Goal: Navigation & Orientation: Find specific page/section

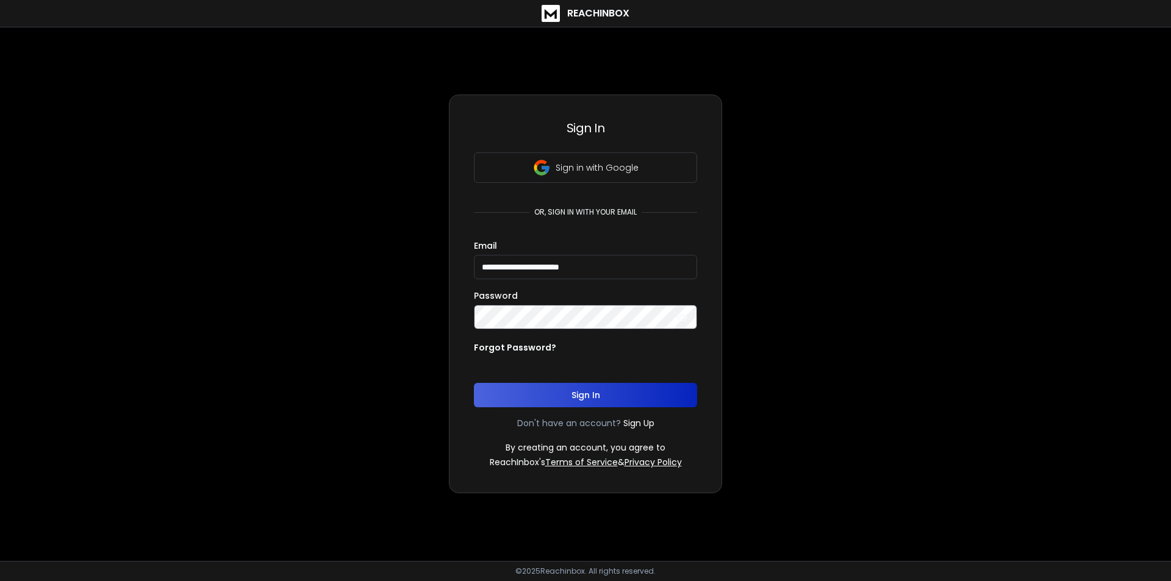
click at [688, 321] on div at bounding box center [686, 317] width 18 height 11
click at [474, 383] on button "Sign In" at bounding box center [585, 395] width 223 height 24
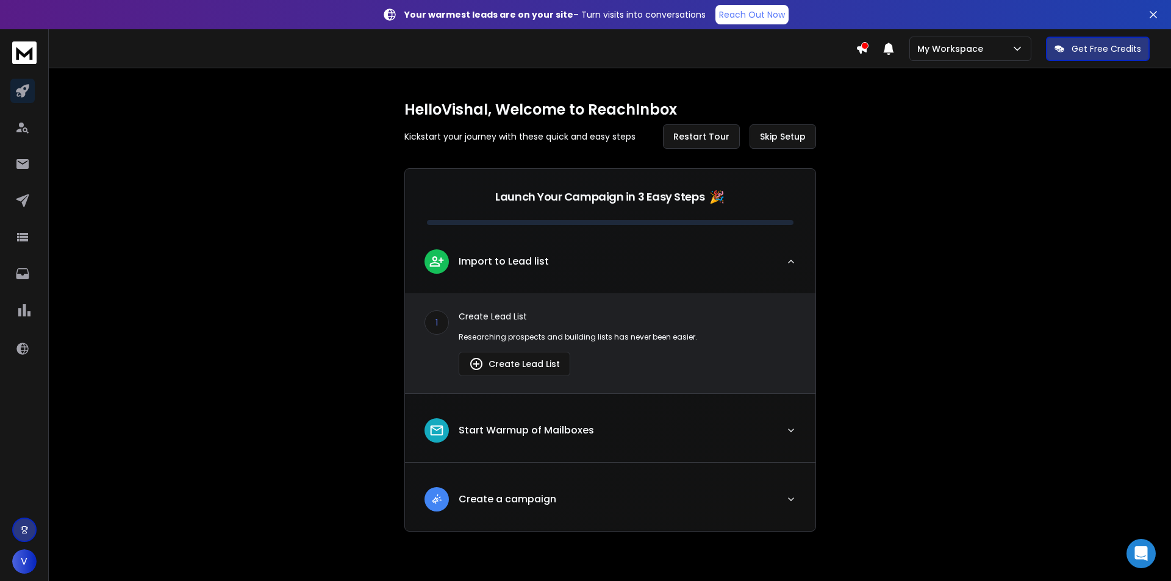
click at [22, 150] on div at bounding box center [24, 222] width 28 height 287
click at [23, 161] on icon at bounding box center [22, 164] width 12 height 10
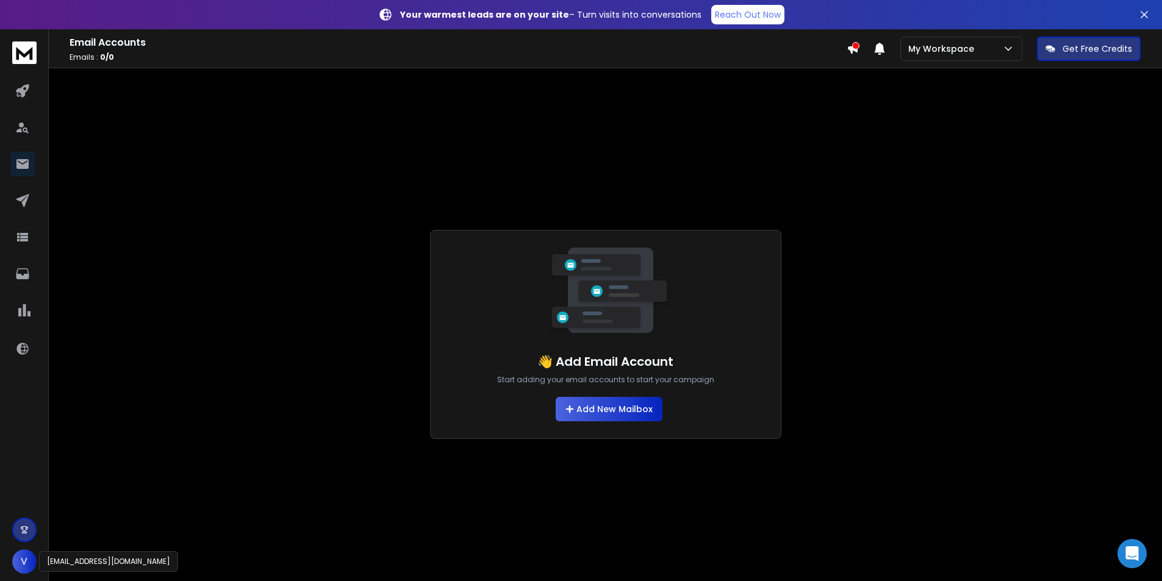
click at [23, 564] on span "V" at bounding box center [24, 562] width 24 height 24
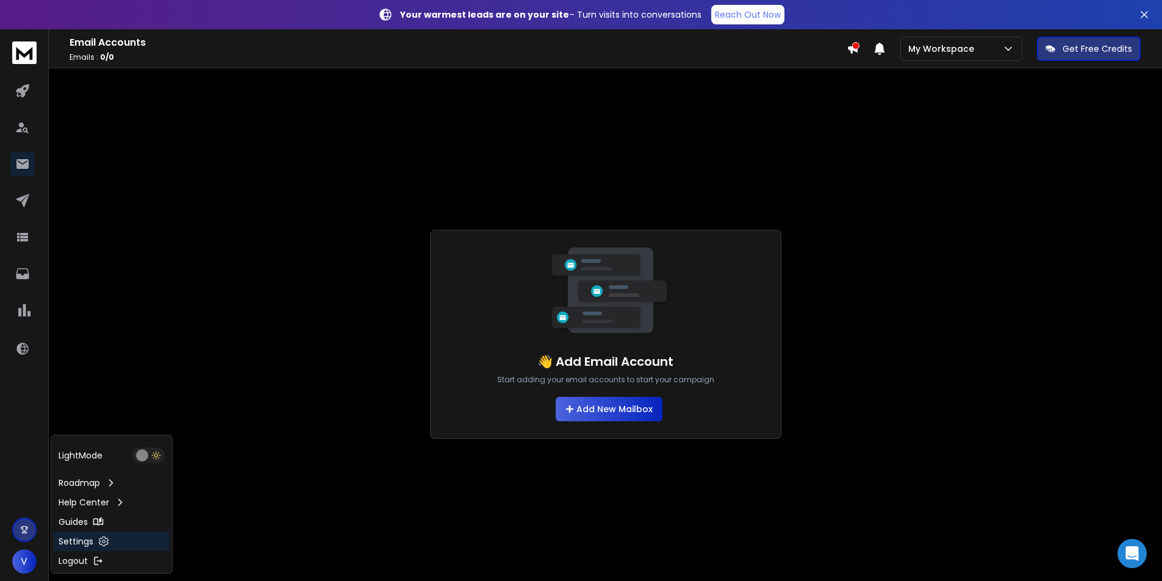
click at [81, 540] on p "Settings" at bounding box center [76, 542] width 35 height 12
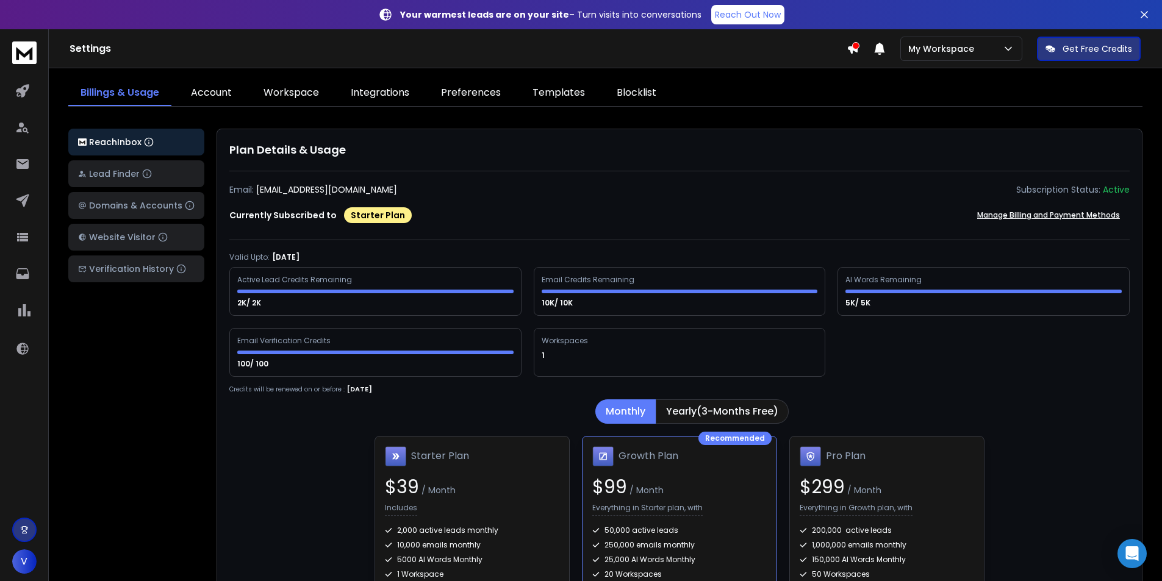
click at [105, 363] on div "ReachInbox Lead Finder Domains & Accounts Website Visitor Verification History …" at bounding box center [605, 364] width 1074 height 494
click at [23, 198] on icon at bounding box center [22, 200] width 13 height 13
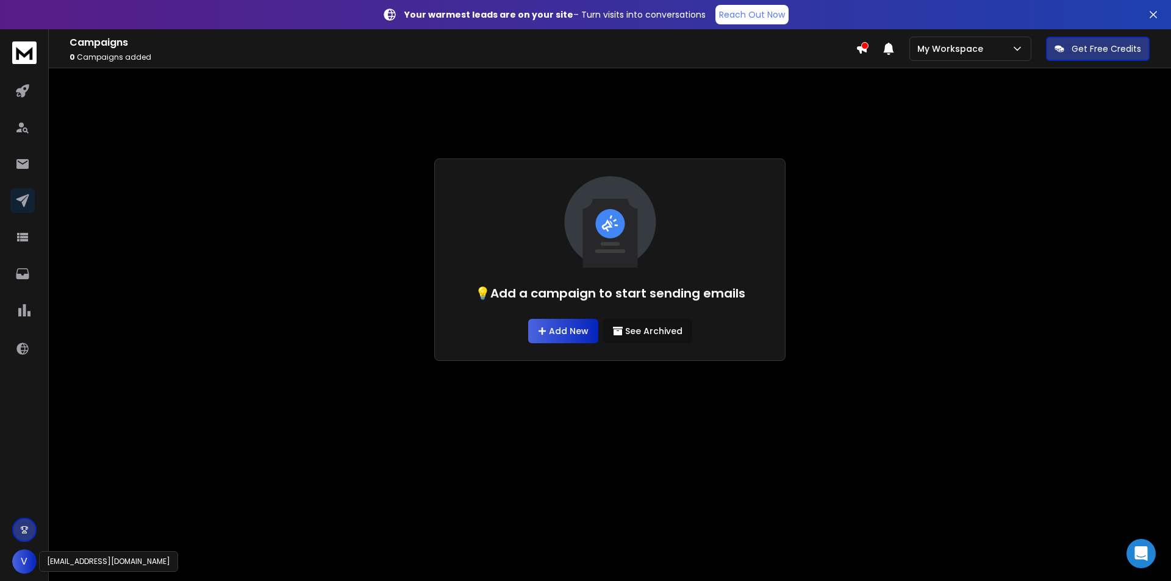
click at [22, 564] on span "V" at bounding box center [24, 562] width 24 height 24
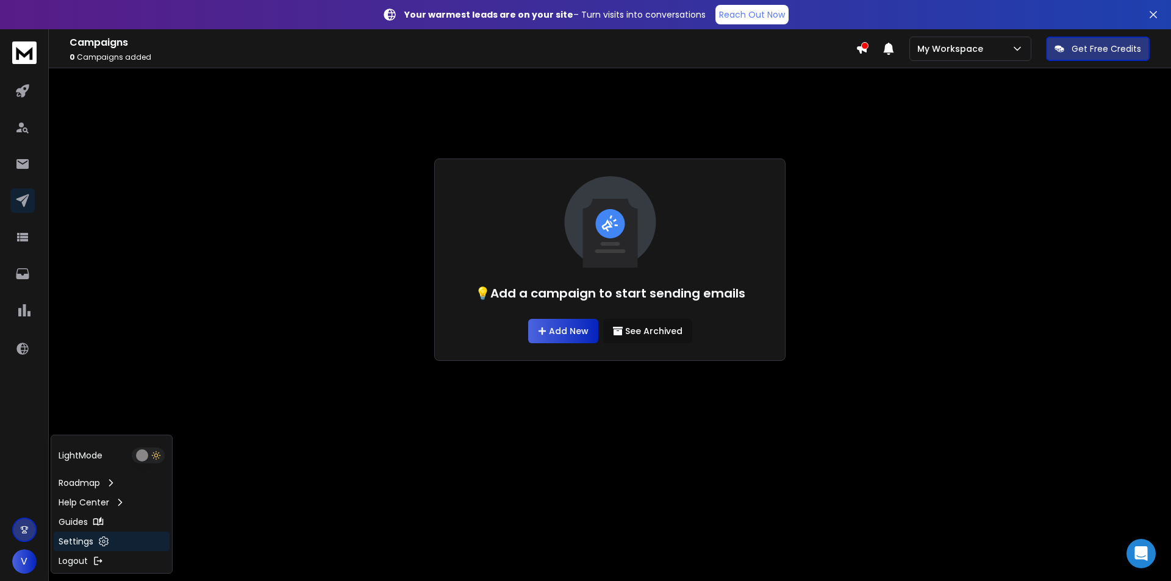
click at [65, 545] on p "Settings" at bounding box center [76, 542] width 35 height 12
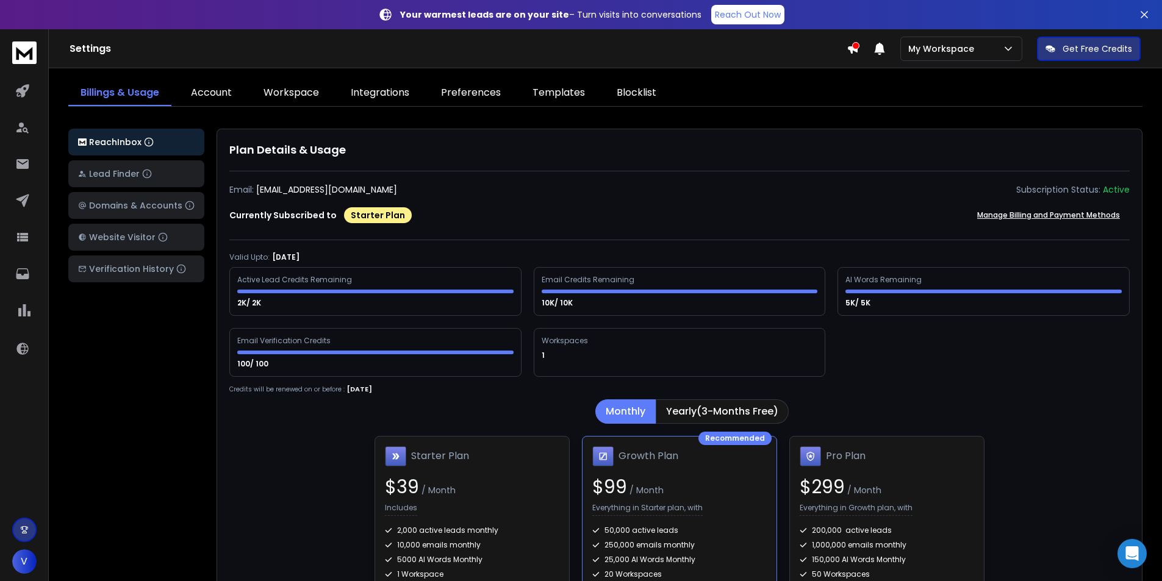
click at [166, 377] on div "ReachInbox Lead Finder Domains & Accounts Website Visitor Verification History …" at bounding box center [605, 364] width 1074 height 494
click at [15, 161] on icon at bounding box center [22, 164] width 15 height 15
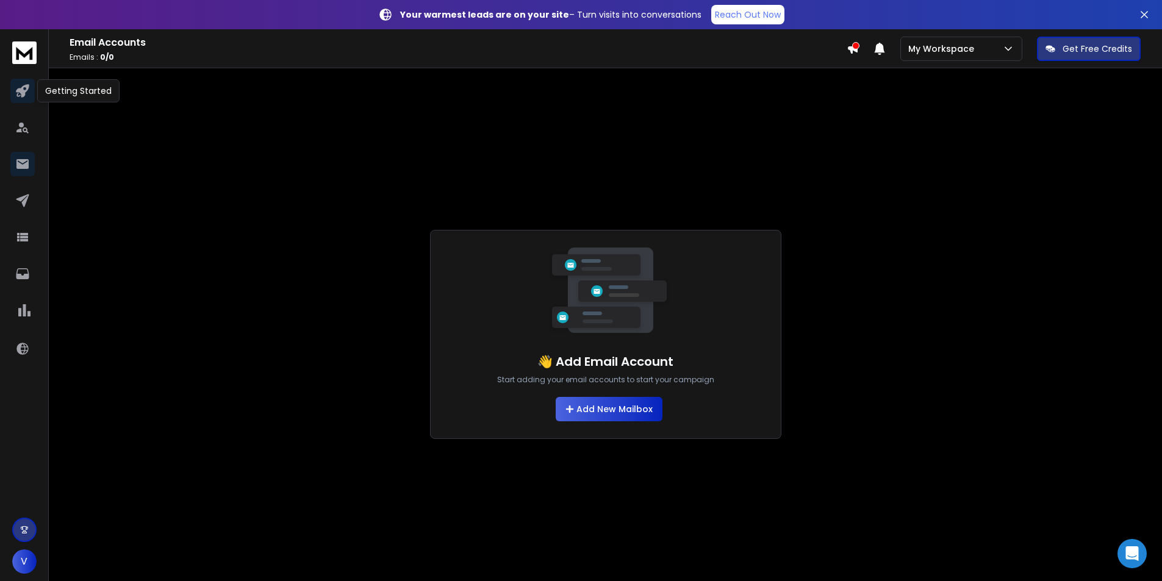
click at [26, 98] on icon at bounding box center [22, 91] width 15 height 15
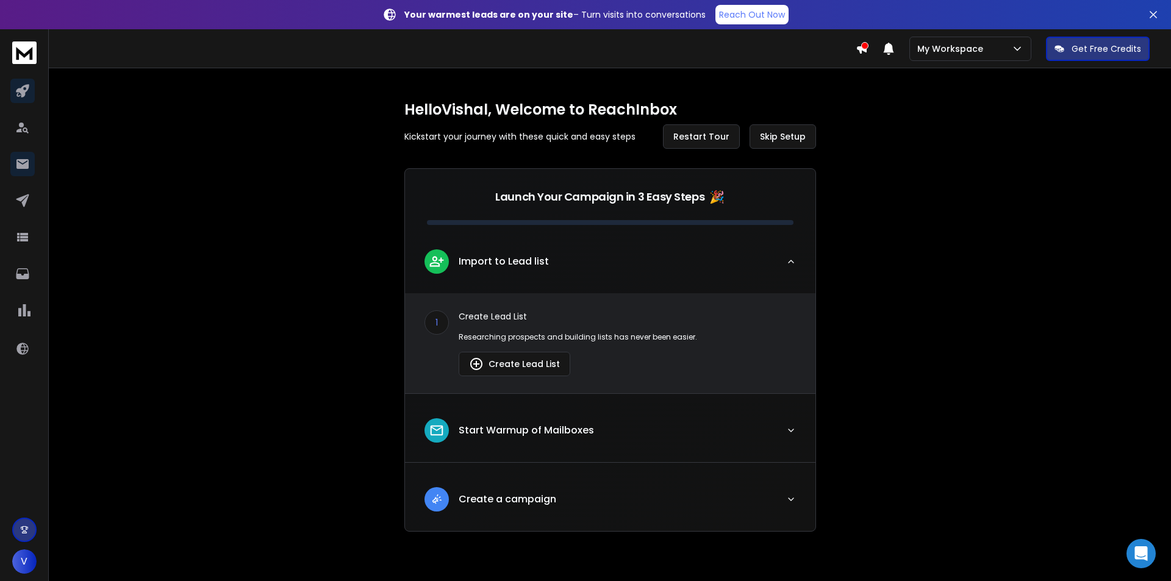
click at [24, 167] on icon at bounding box center [22, 164] width 12 height 10
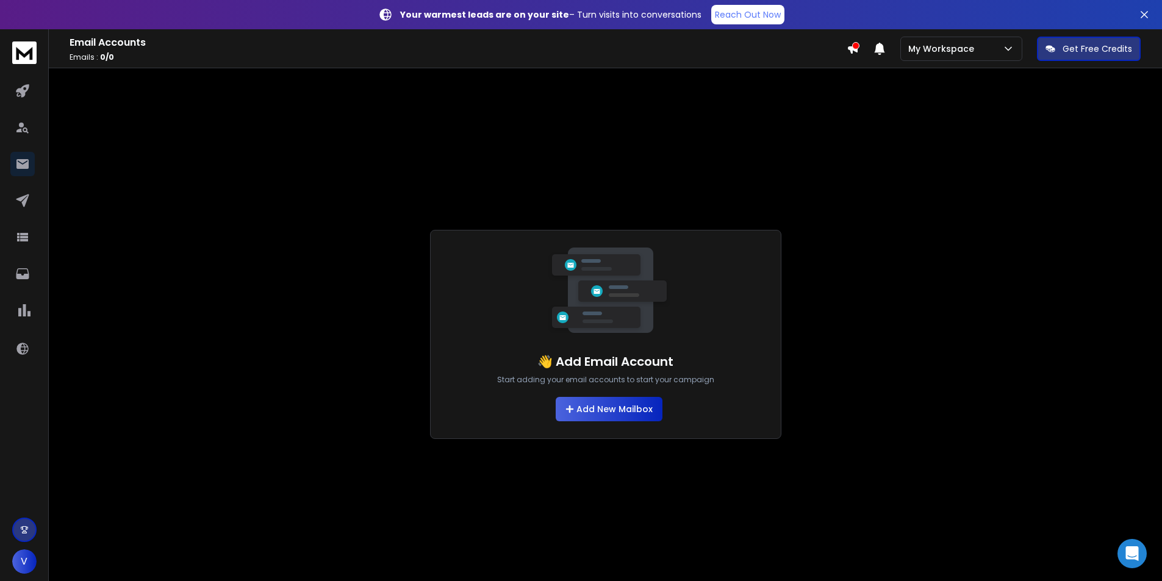
click at [261, 157] on div "👋 Add Email Account Start adding your email accounts to start your campaign Add…" at bounding box center [605, 335] width 1074 height 508
click at [31, 558] on span "V" at bounding box center [24, 562] width 24 height 24
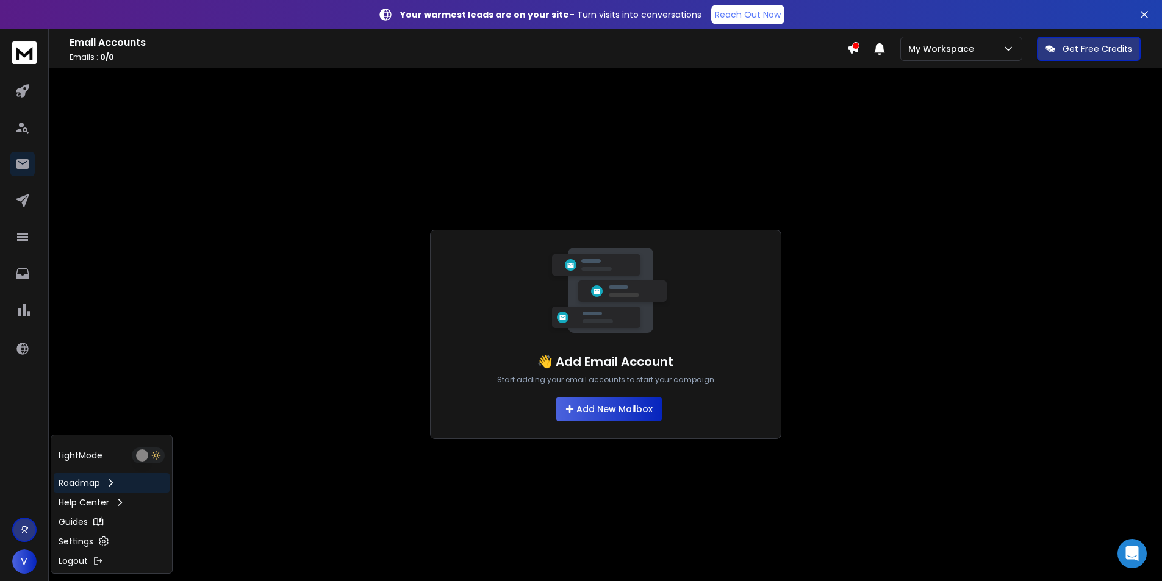
click at [144, 453] on button "button" at bounding box center [148, 456] width 33 height 16
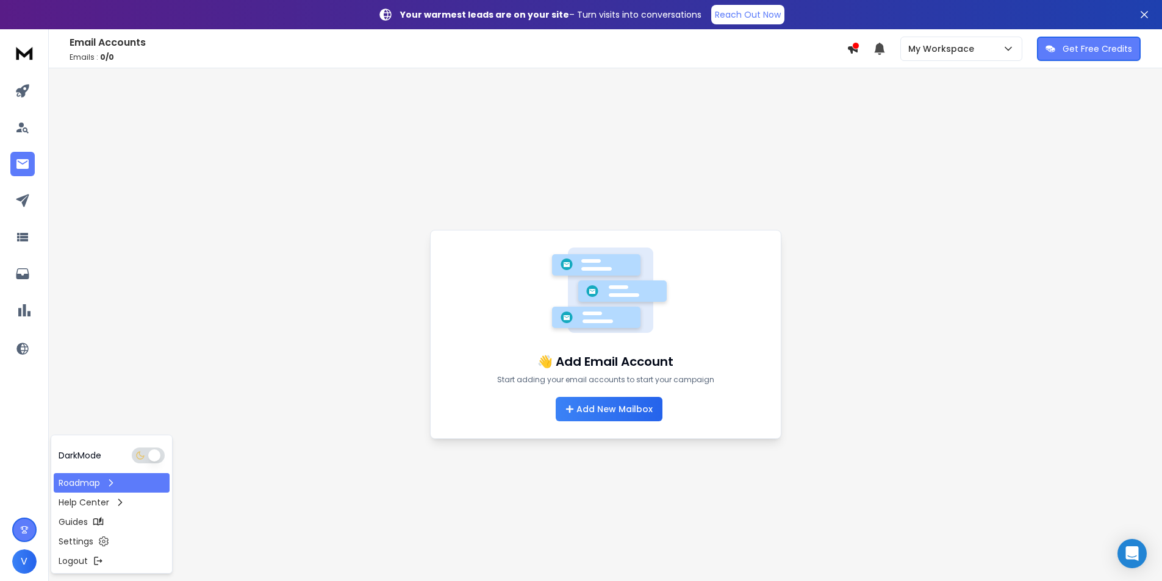
click at [212, 253] on div "👋 Add Email Account Start adding your email accounts to start your campaign Add…" at bounding box center [605, 334] width 1074 height 209
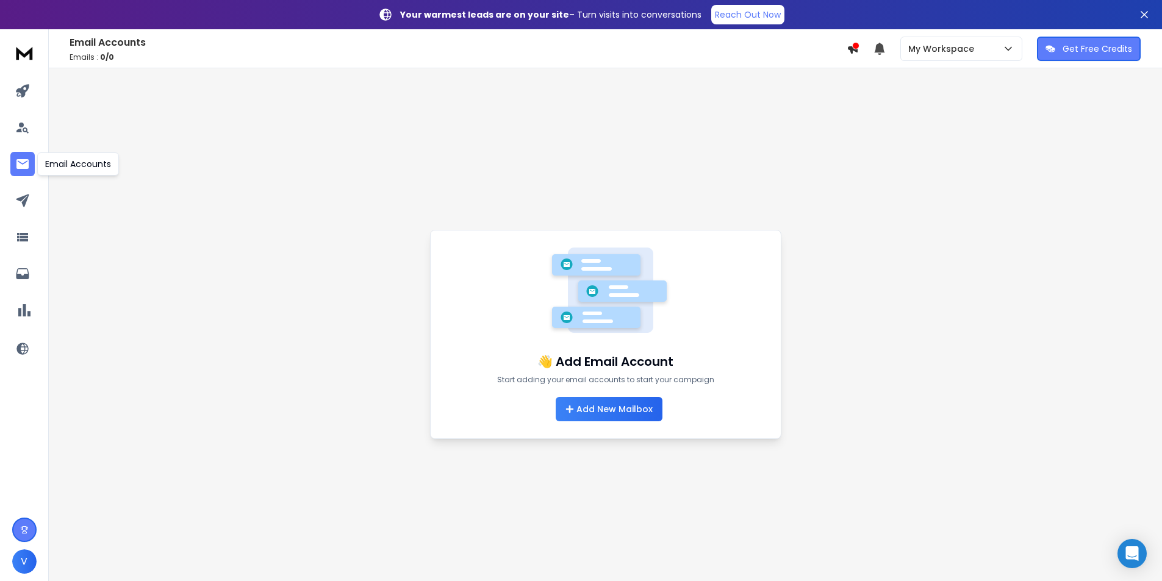
click at [24, 169] on icon at bounding box center [22, 164] width 15 height 15
click at [26, 200] on icon at bounding box center [22, 200] width 13 height 13
